Goal: Task Accomplishment & Management: Manage account settings

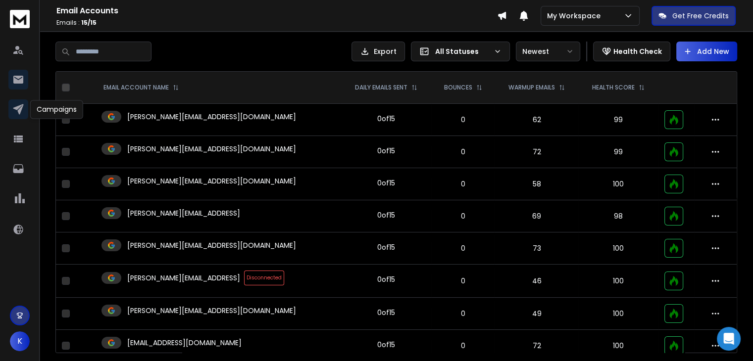
click at [20, 117] on link at bounding box center [18, 110] width 20 height 20
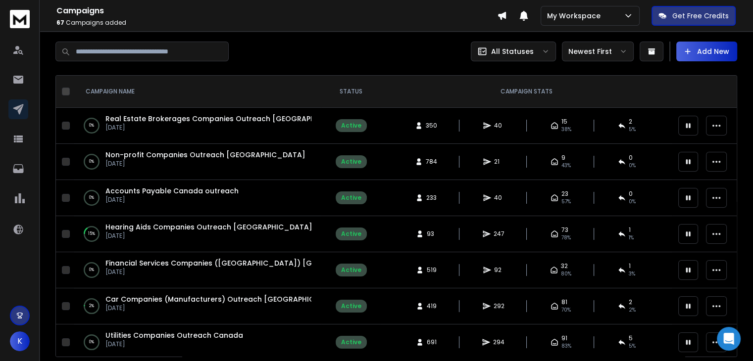
click at [237, 161] on p "[DATE]" at bounding box center [205, 164] width 200 height 8
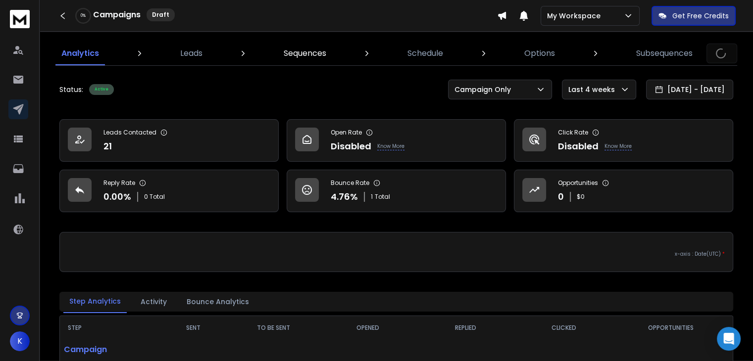
click at [308, 57] on p "Sequences" at bounding box center [305, 54] width 43 height 12
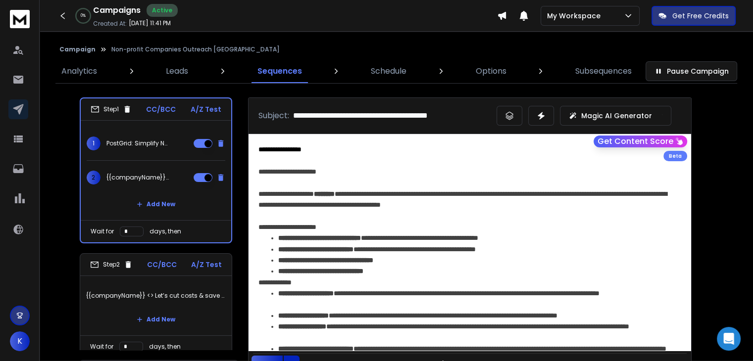
click at [192, 301] on p "{{companyName}} <> Let’s cut costs & save time." at bounding box center [156, 296] width 140 height 28
type input "**********"
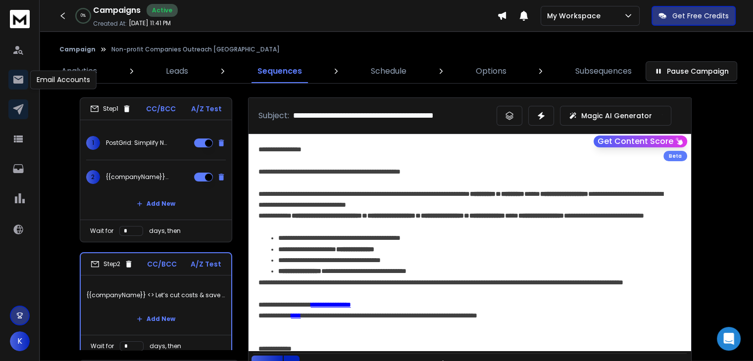
click at [19, 73] on link at bounding box center [18, 80] width 20 height 20
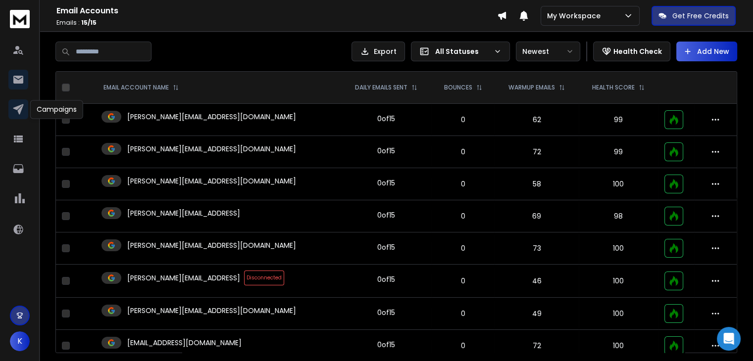
click at [14, 111] on icon at bounding box center [18, 109] width 12 height 12
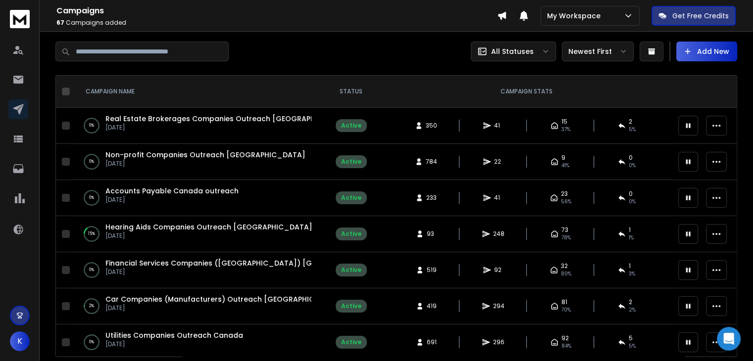
click at [244, 122] on span "Real Estate Brokerages Companies Outreach [GEOGRAPHIC_DATA]" at bounding box center [228, 119] width 246 height 10
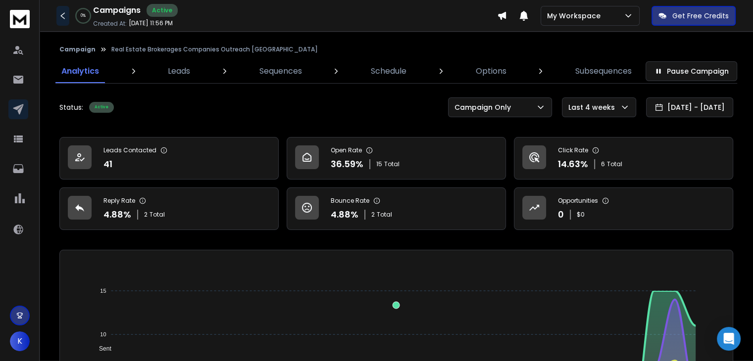
click at [62, 16] on icon at bounding box center [62, 15] width 4 height 6
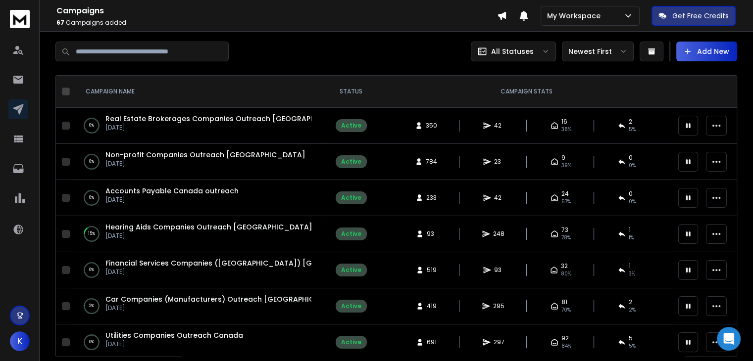
click at [184, 200] on p "[DATE]" at bounding box center [171, 200] width 133 height 8
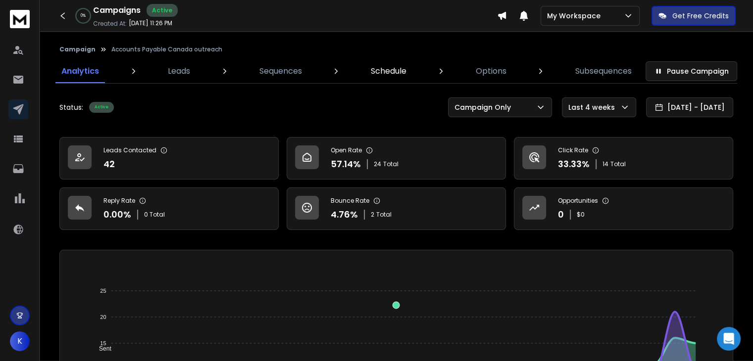
click at [386, 77] on link "Schedule" at bounding box center [389, 71] width 48 height 24
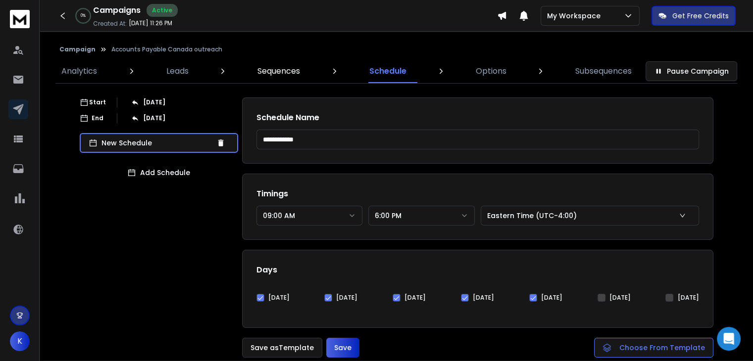
click at [277, 78] on link "Sequences" at bounding box center [278, 71] width 54 height 24
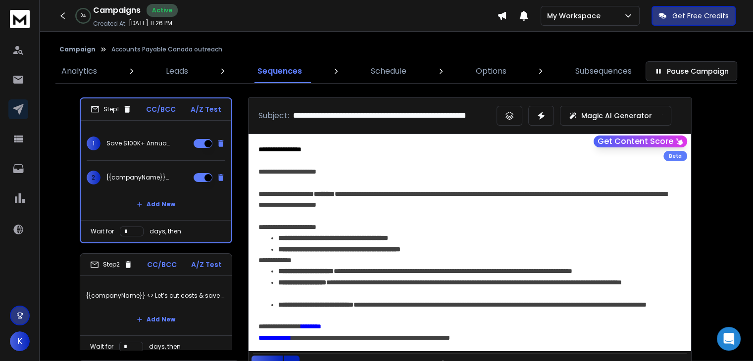
click at [418, 273] on div "**********" at bounding box center [476, 271] width 396 height 11
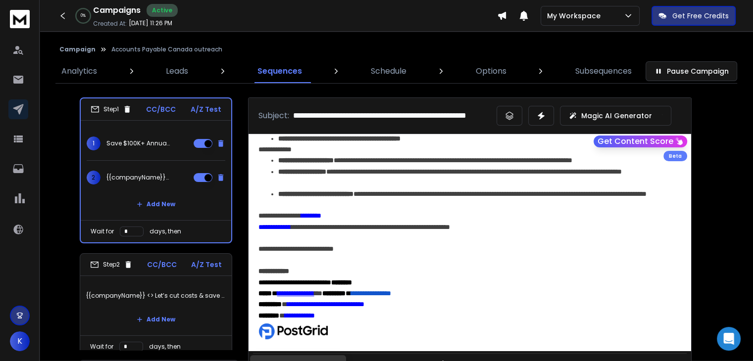
scroll to position [131, 0]
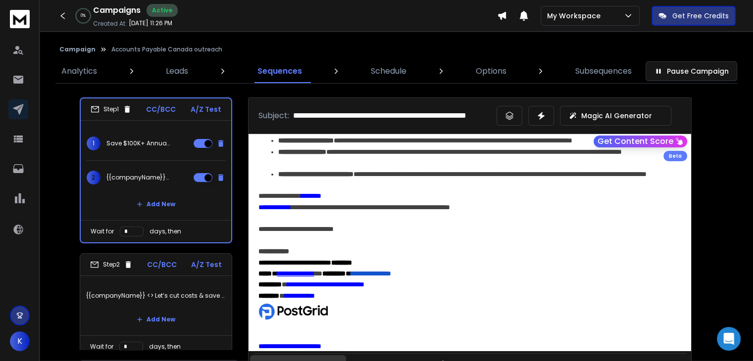
click at [192, 310] on div "Add New" at bounding box center [156, 320] width 140 height 20
type input "**********"
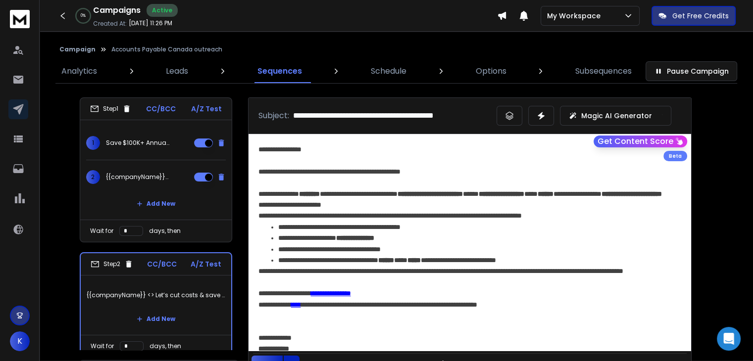
click at [197, 302] on p "{{companyName}} <> Let’s cut costs & save time." at bounding box center [156, 296] width 139 height 28
click at [194, 295] on p "{{companyName}} <> Let’s cut costs & save time." at bounding box center [156, 296] width 139 height 28
click at [171, 298] on p "{{companyName}} <> Let’s cut costs & save time." at bounding box center [156, 296] width 139 height 28
click at [239, 262] on div "**********" at bounding box center [397, 239] width 634 height 283
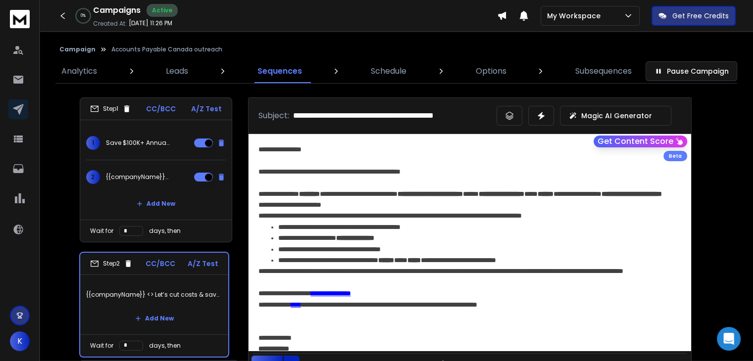
scroll to position [1, 0]
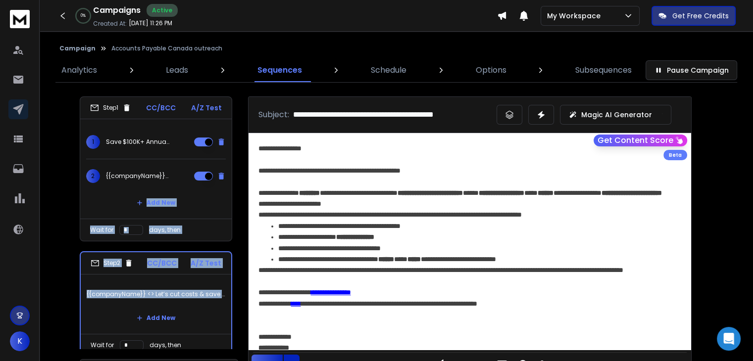
drag, startPoint x: 238, startPoint y: 200, endPoint x: 225, endPoint y: 300, distance: 100.8
click at [225, 300] on div "Step 1 CC/BCC A/Z Test 1 Save $100K+ Annually with Automated Print & Mail Solut…" at bounding box center [159, 223] width 158 height 253
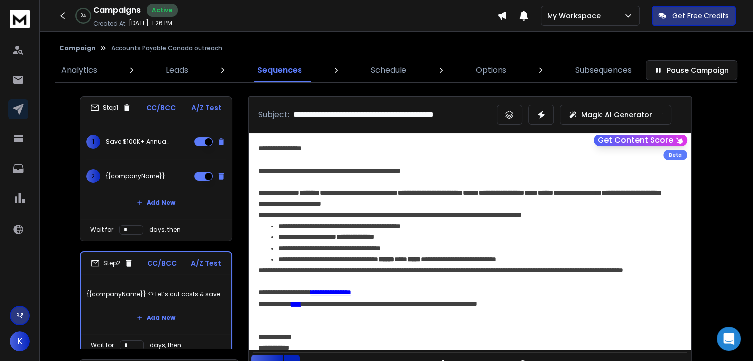
click at [360, 259] on li "**********" at bounding box center [476, 259] width 396 height 11
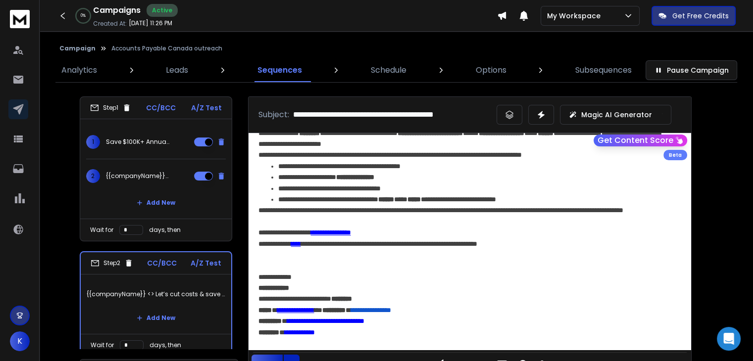
scroll to position [99, 0]
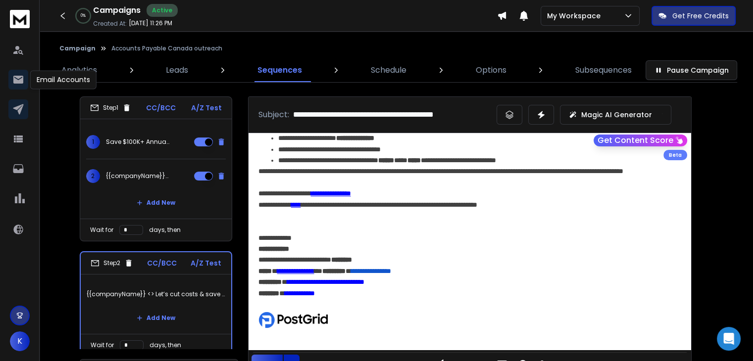
click at [16, 83] on icon at bounding box center [18, 80] width 10 height 8
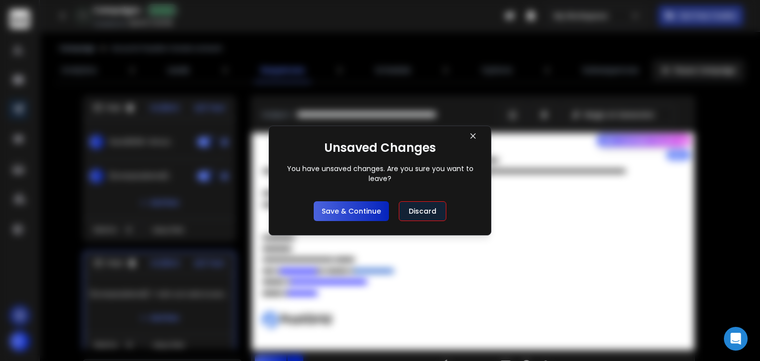
click at [353, 214] on button "Save & Continue" at bounding box center [351, 211] width 75 height 20
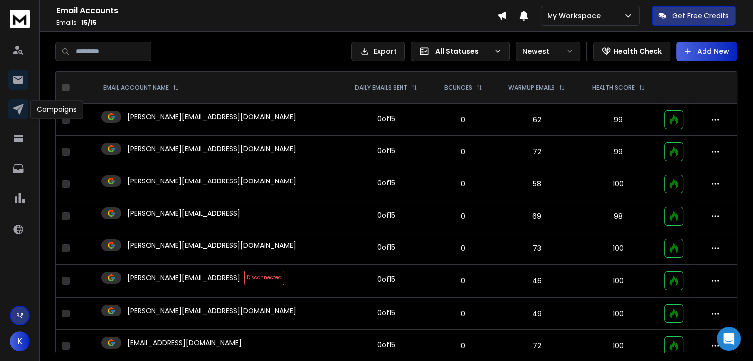
click at [23, 105] on icon at bounding box center [18, 109] width 12 height 12
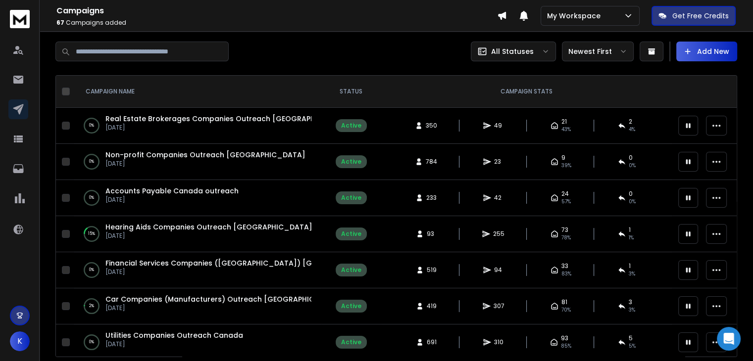
click at [229, 161] on p "[DATE]" at bounding box center [205, 164] width 200 height 8
